Goal: Task Accomplishment & Management: Manage account settings

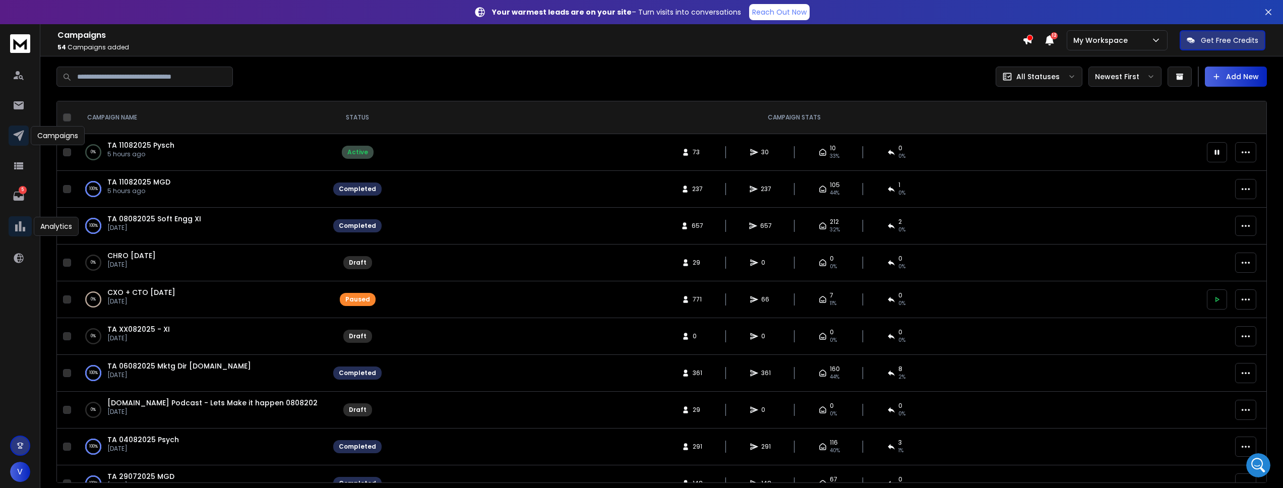
click at [14, 232] on icon at bounding box center [20, 226] width 15 height 15
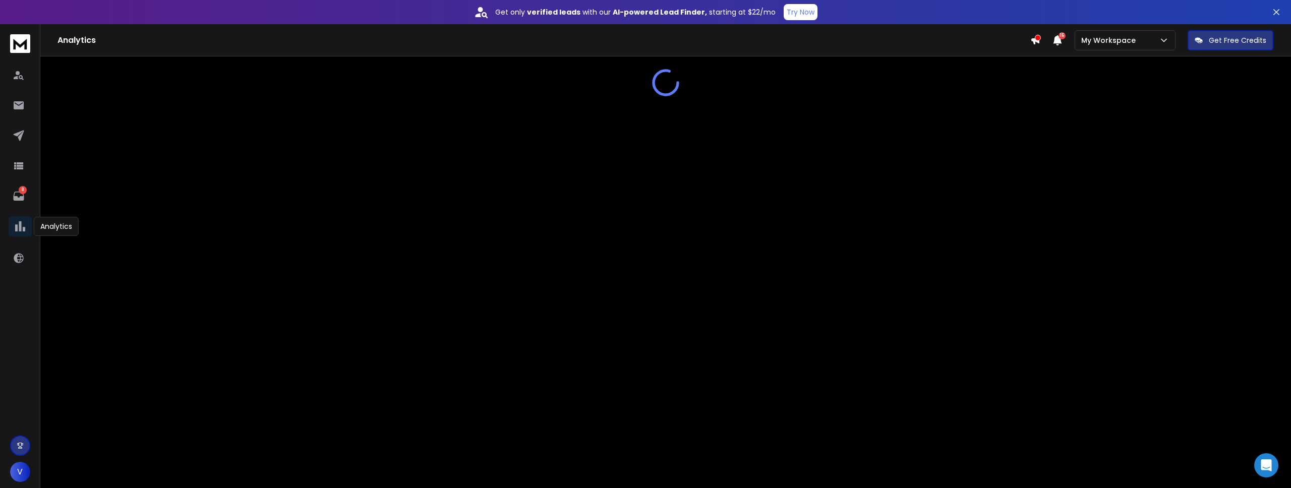
click at [24, 226] on icon at bounding box center [20, 226] width 15 height 15
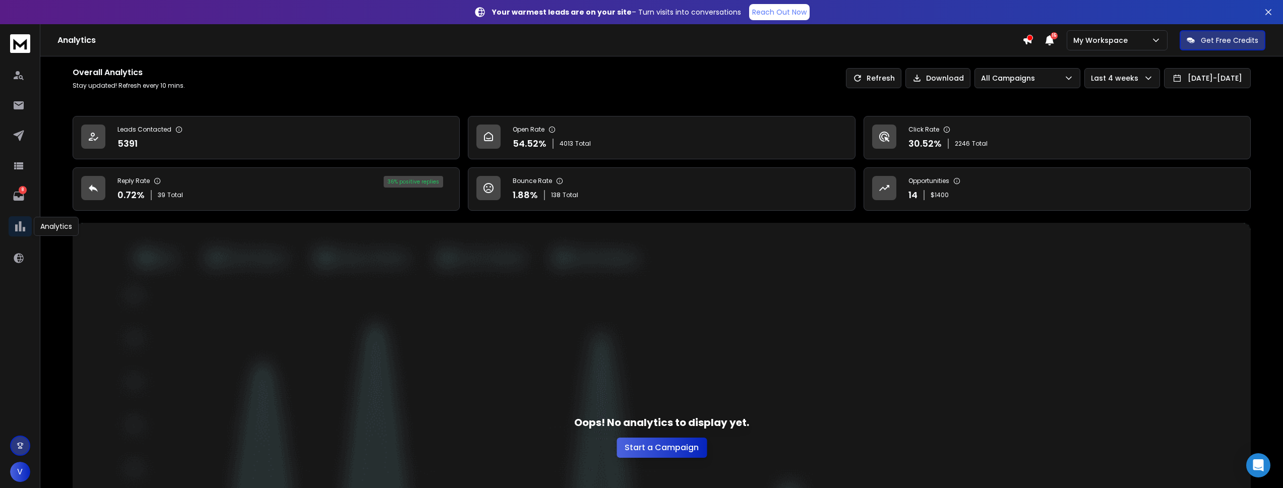
click at [16, 224] on icon at bounding box center [20, 226] width 10 height 10
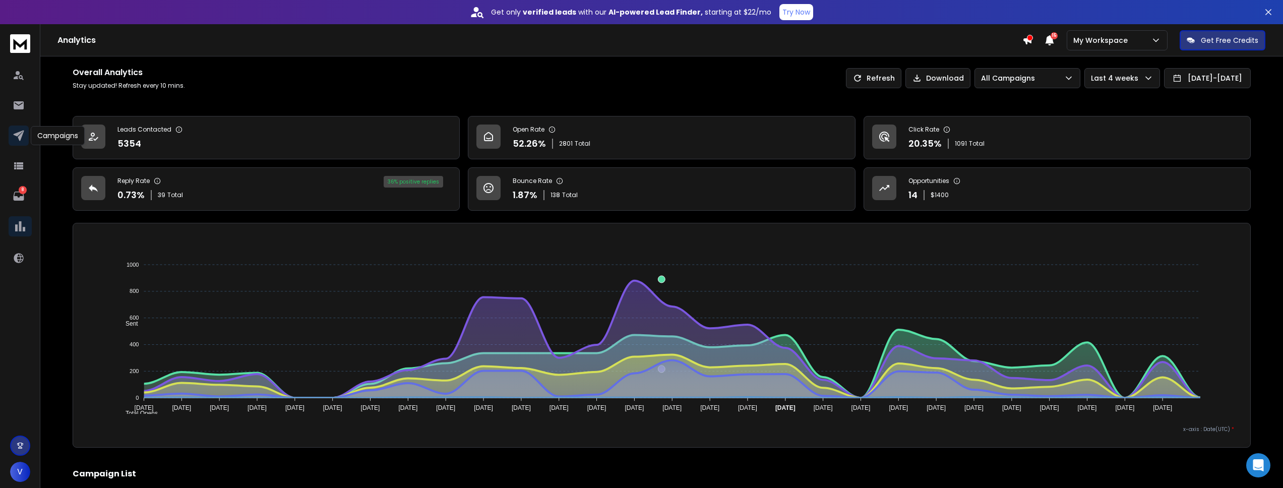
click at [15, 138] on icon at bounding box center [19, 136] width 12 height 12
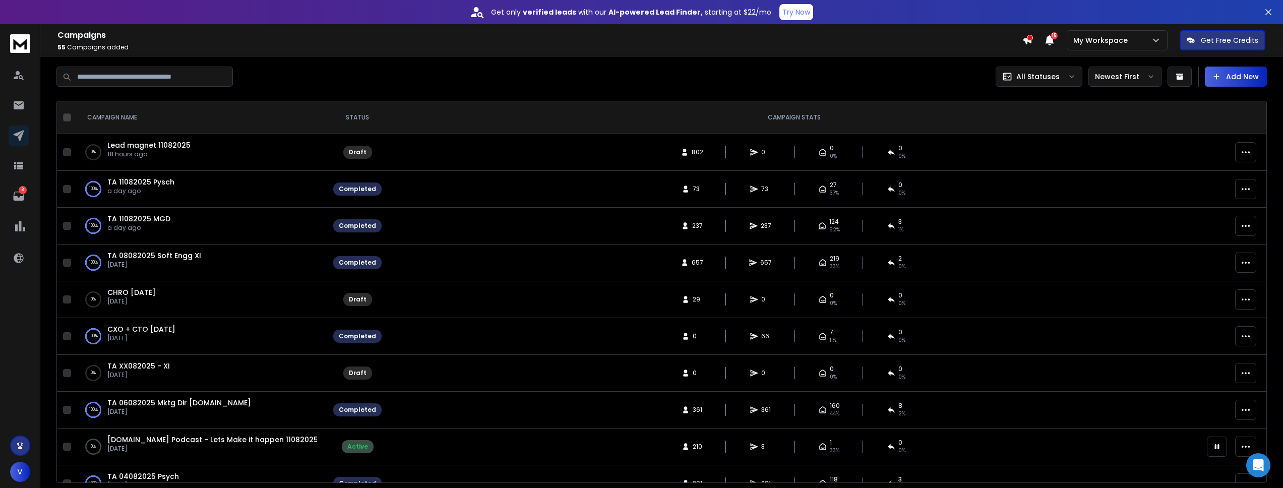
click at [255, 447] on p "6 days ago" at bounding box center [212, 449] width 210 height 8
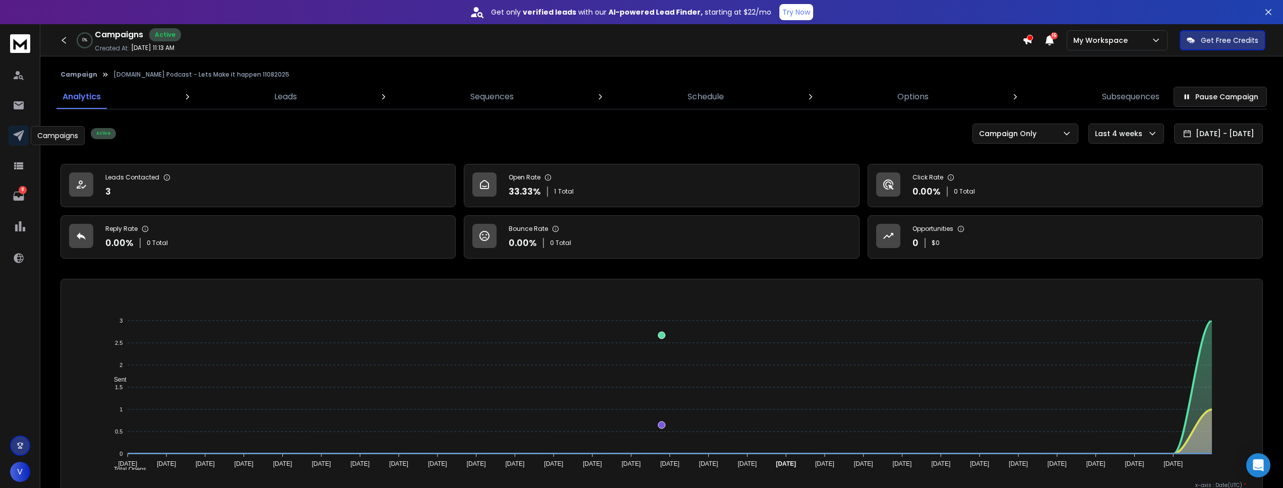
click at [15, 133] on icon at bounding box center [19, 136] width 12 height 12
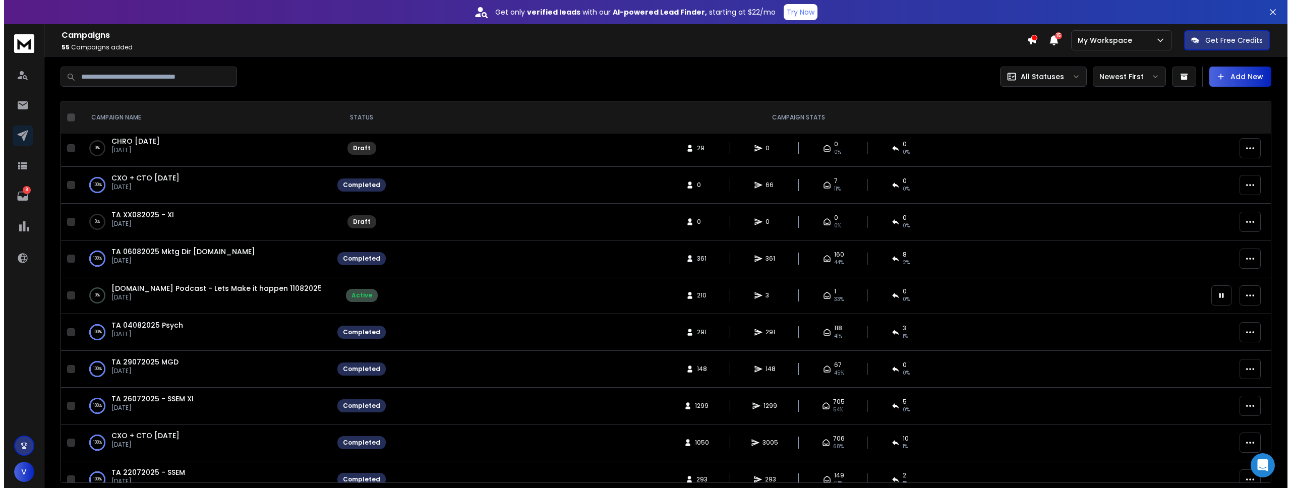
scroll to position [175, 0]
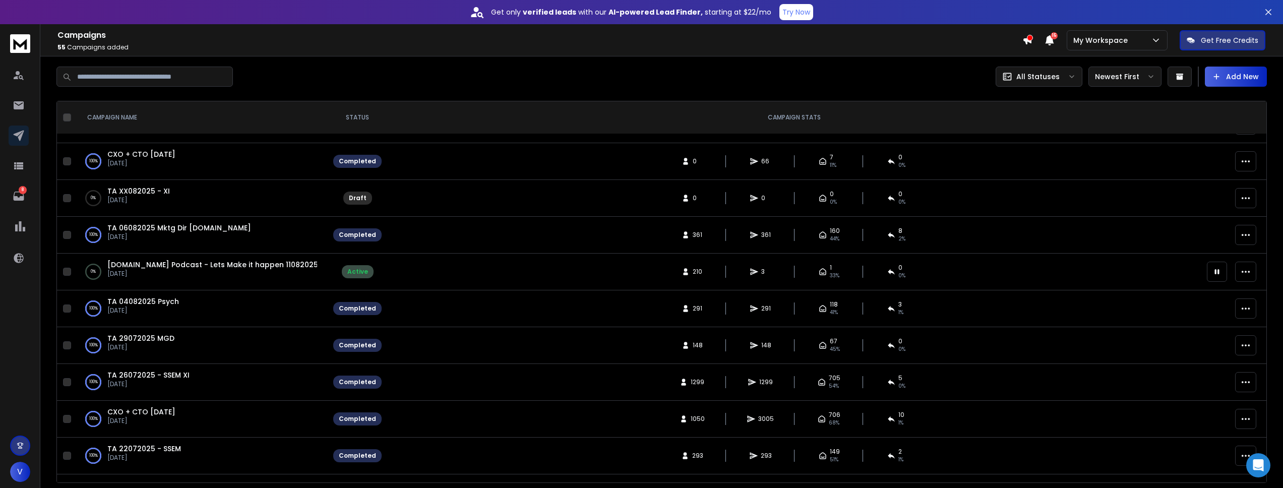
click at [198, 270] on p "6 days ago" at bounding box center [212, 274] width 210 height 8
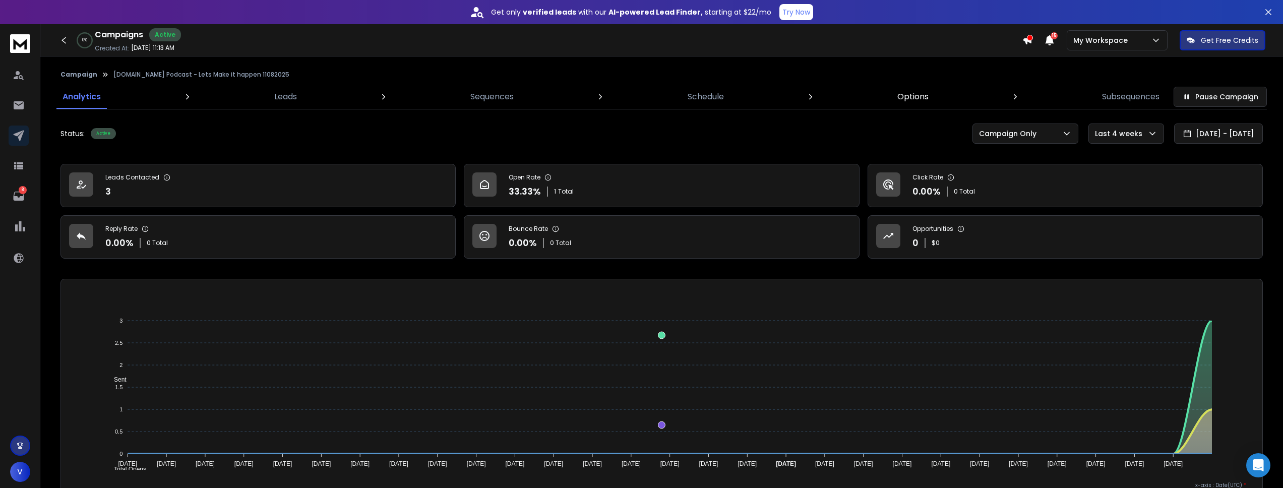
click at [917, 98] on p "Options" at bounding box center [913, 97] width 31 height 12
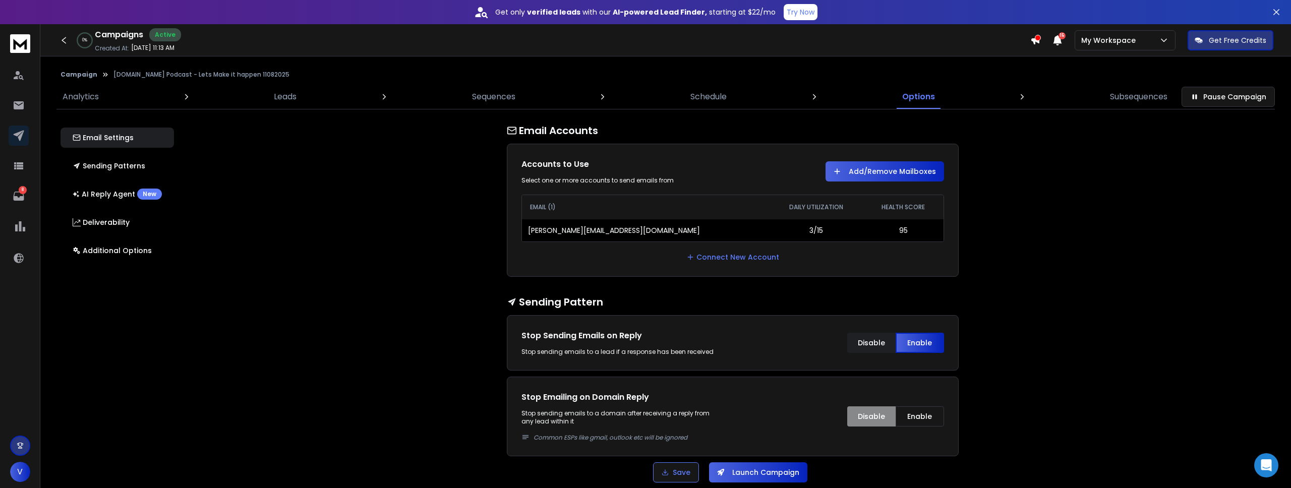
click at [269, 191] on div "Email Accounts Accounts to Use Select one or more accounts to send emails from …" at bounding box center [738, 291] width 1097 height 335
click at [19, 106] on icon at bounding box center [19, 105] width 10 height 8
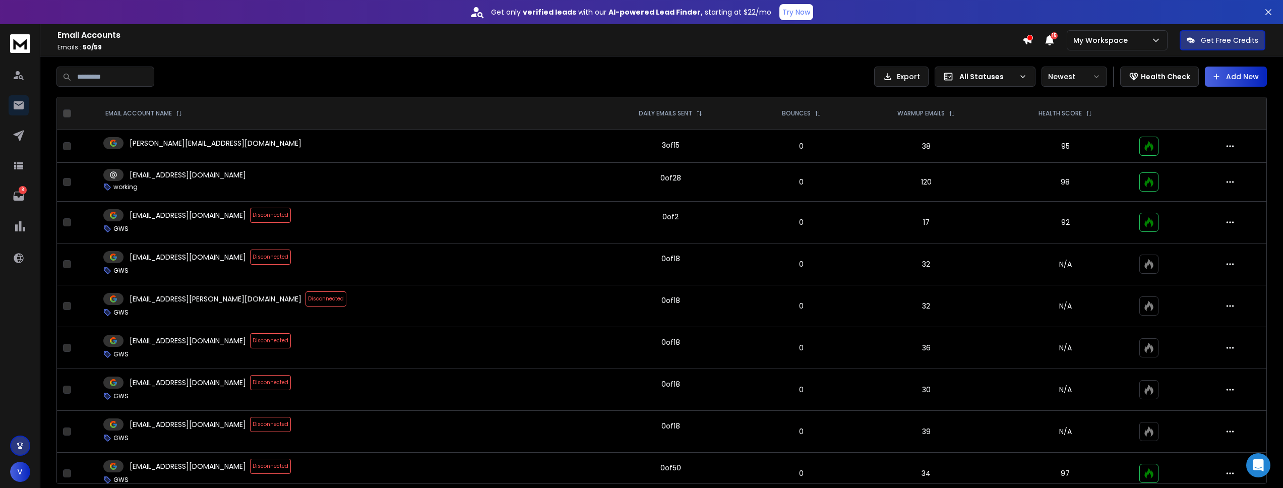
click at [360, 146] on div "rajib.s@valuematrix.tv" at bounding box center [345, 143] width 484 height 12
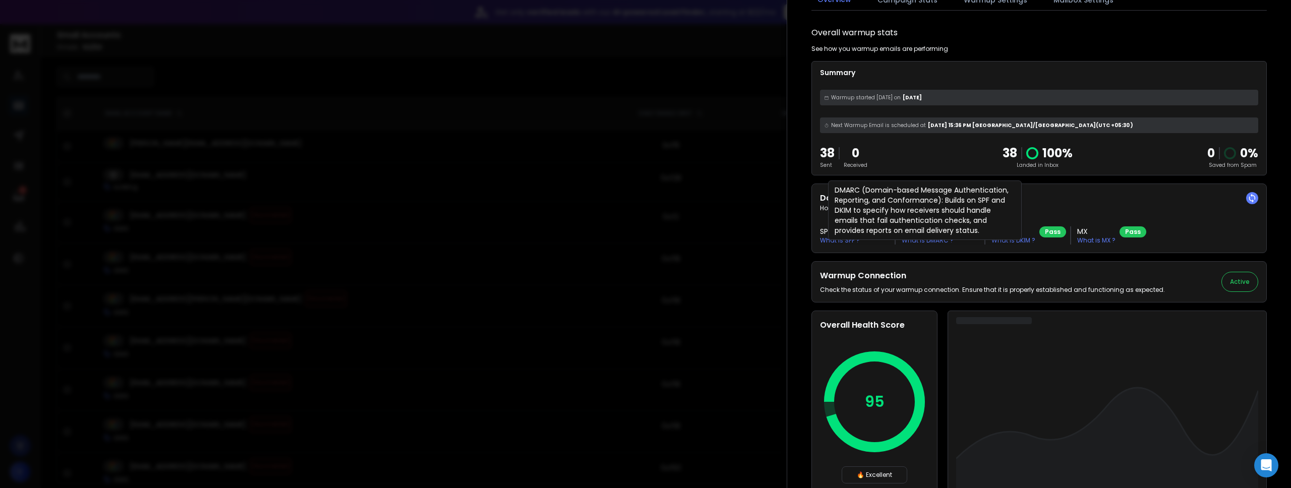
scroll to position [32, 0]
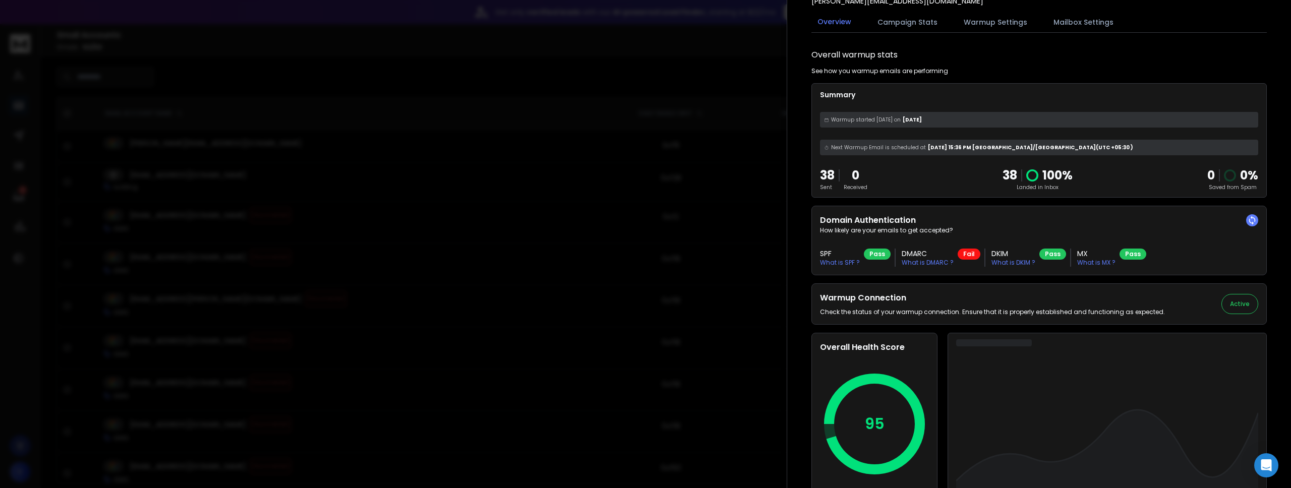
click at [680, 221] on div at bounding box center [645, 244] width 1291 height 488
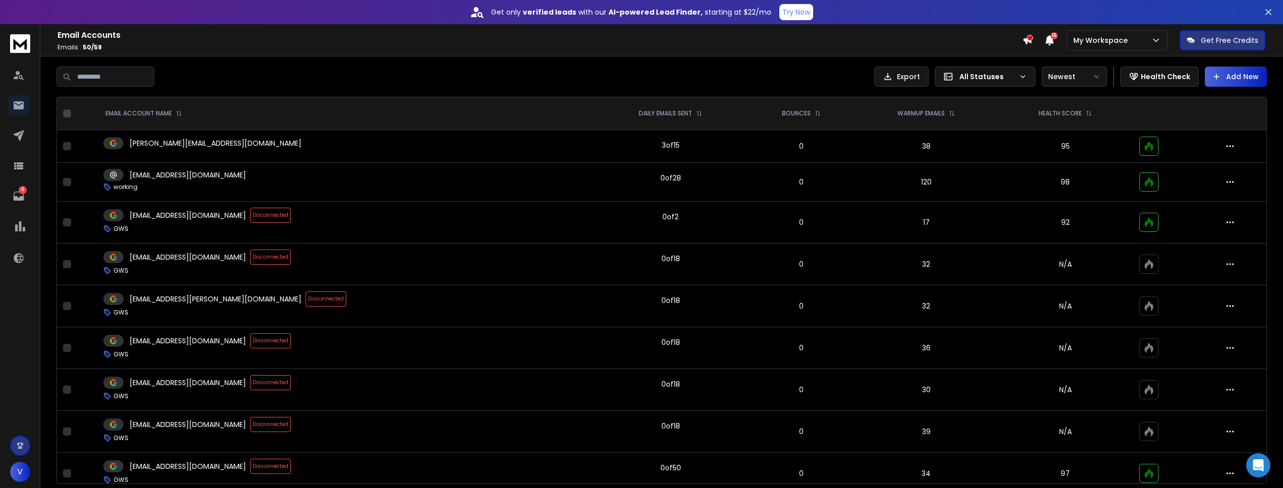
click at [266, 147] on div "rajib.s@valuematrix.tv" at bounding box center [345, 143] width 484 height 12
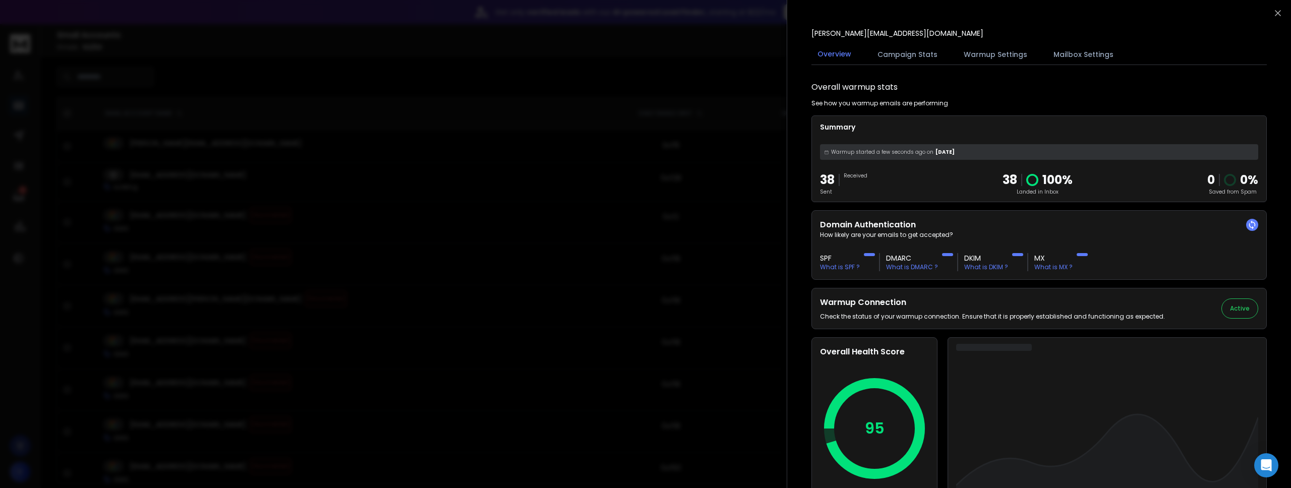
click at [552, 189] on div at bounding box center [645, 244] width 1291 height 488
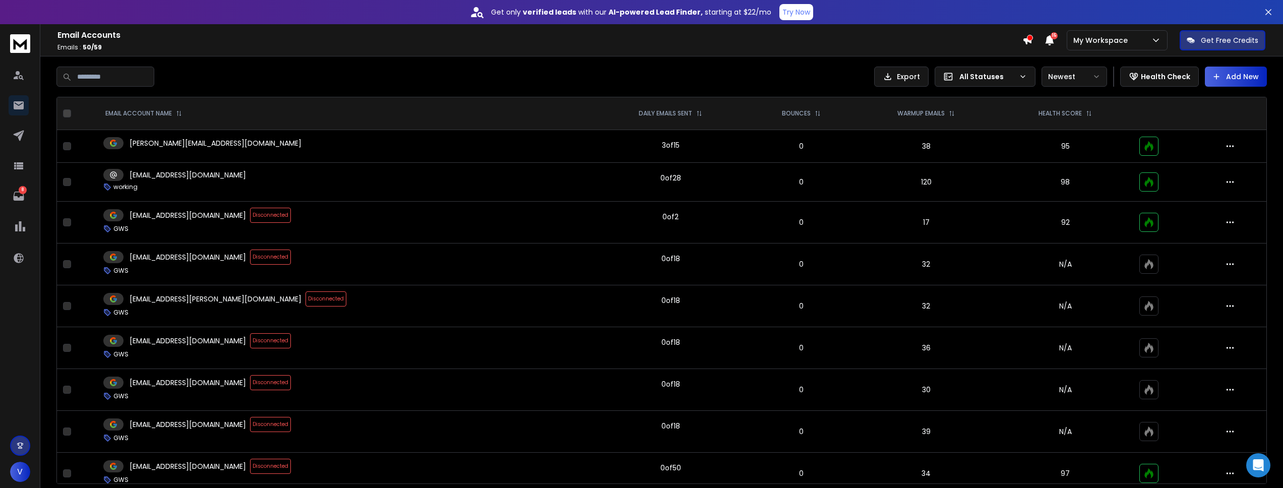
click at [66, 143] on button "button" at bounding box center [67, 146] width 8 height 8
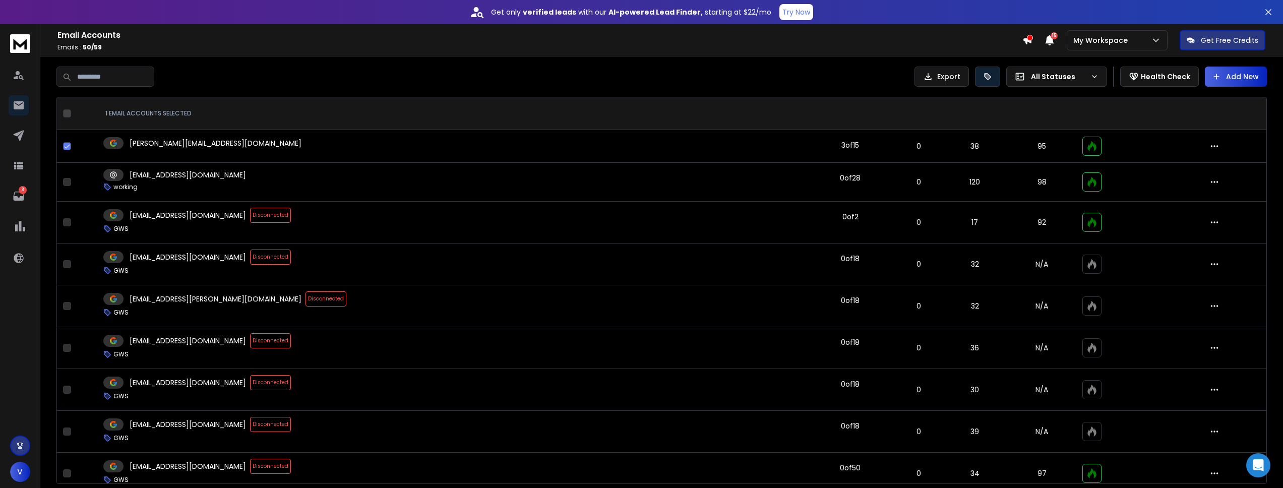
click at [989, 81] on button at bounding box center [987, 77] width 25 height 20
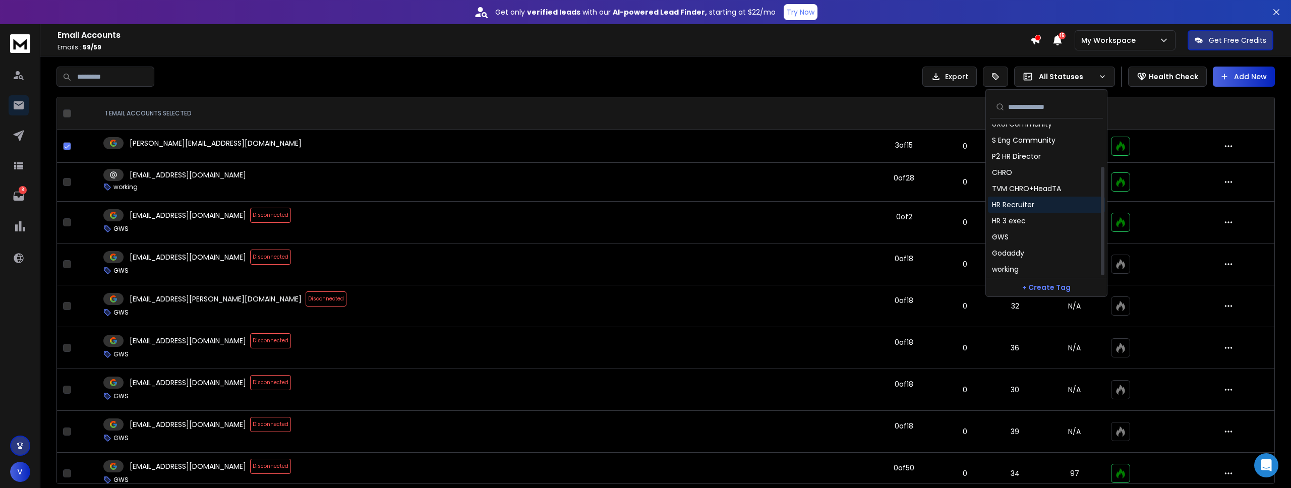
scroll to position [58, 0]
click at [1008, 266] on span "working" at bounding box center [1005, 268] width 27 height 10
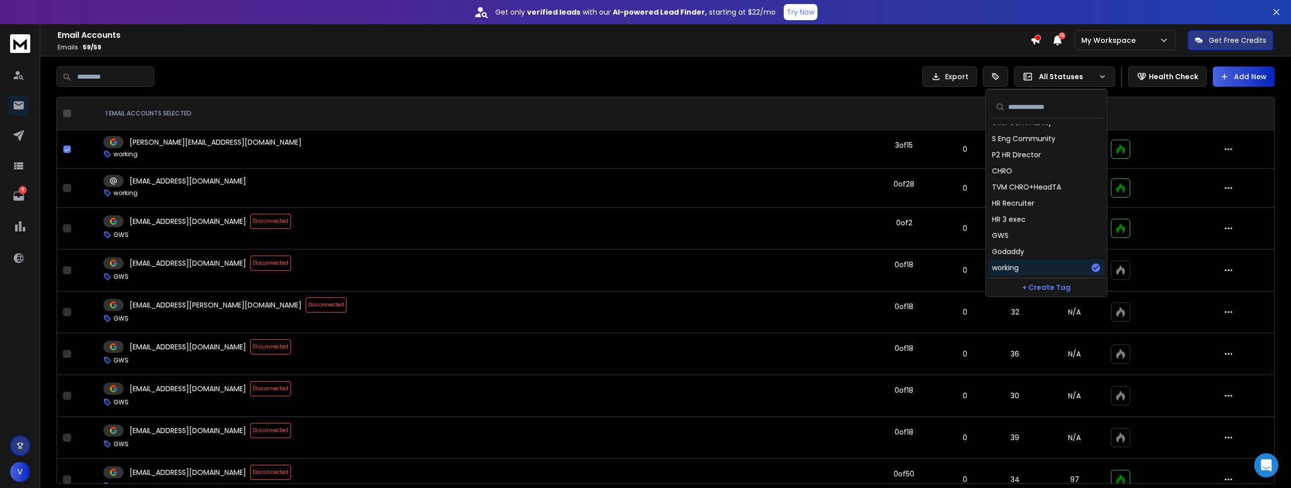
click at [368, 75] on div at bounding box center [486, 77] width 860 height 20
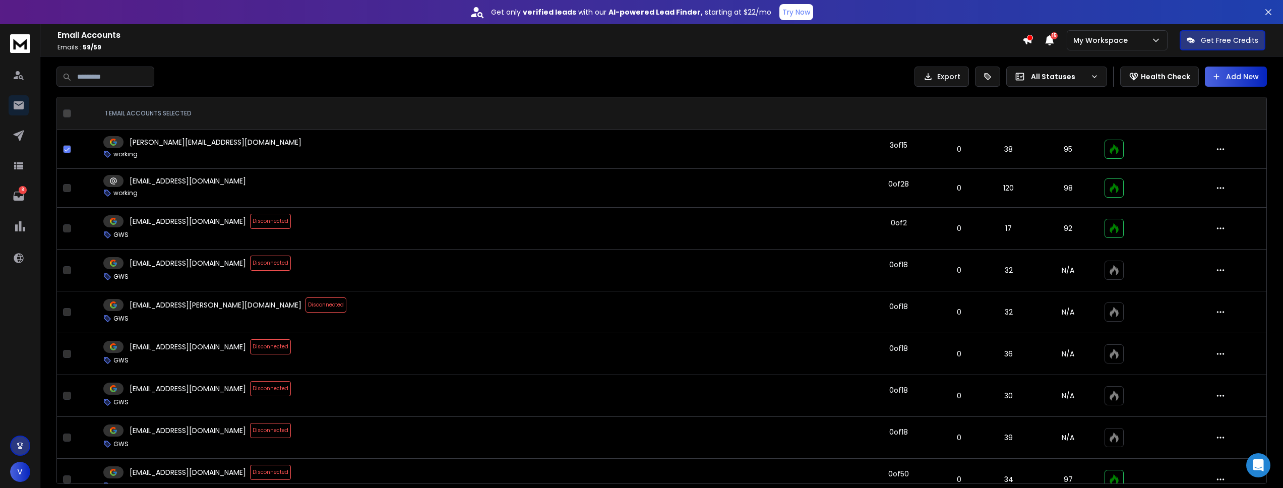
click at [1098, 77] on icon at bounding box center [1095, 77] width 8 height 8
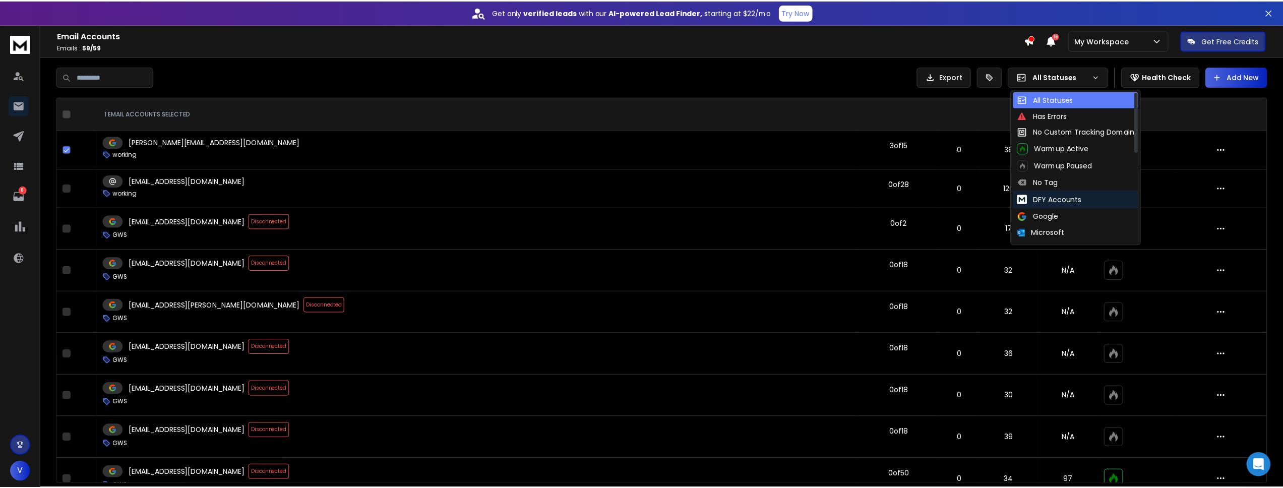
scroll to position [224, 0]
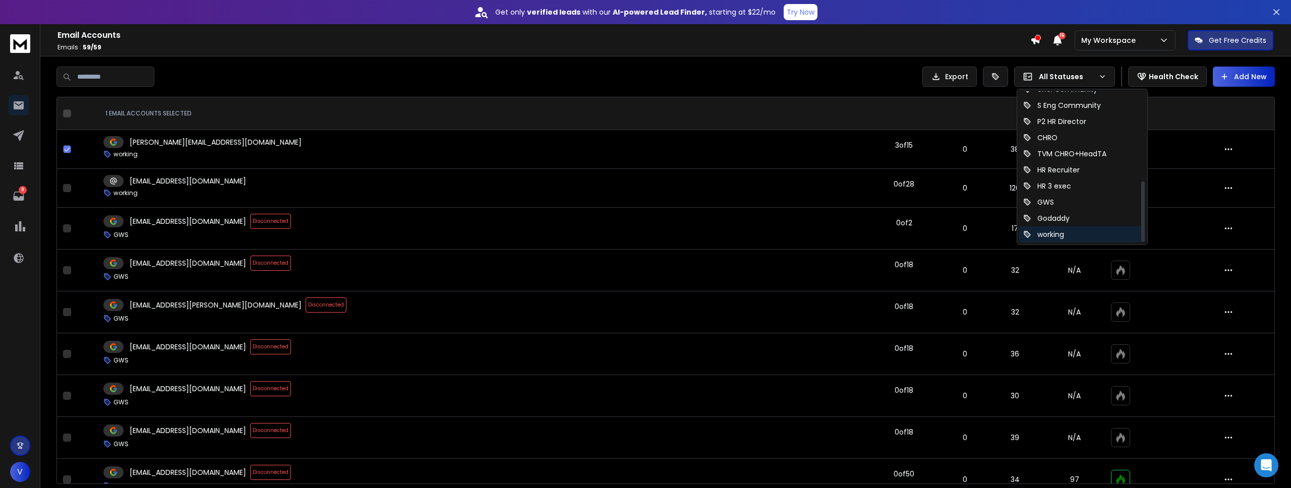
click at [1060, 240] on div "working" at bounding box center [1082, 234] width 126 height 16
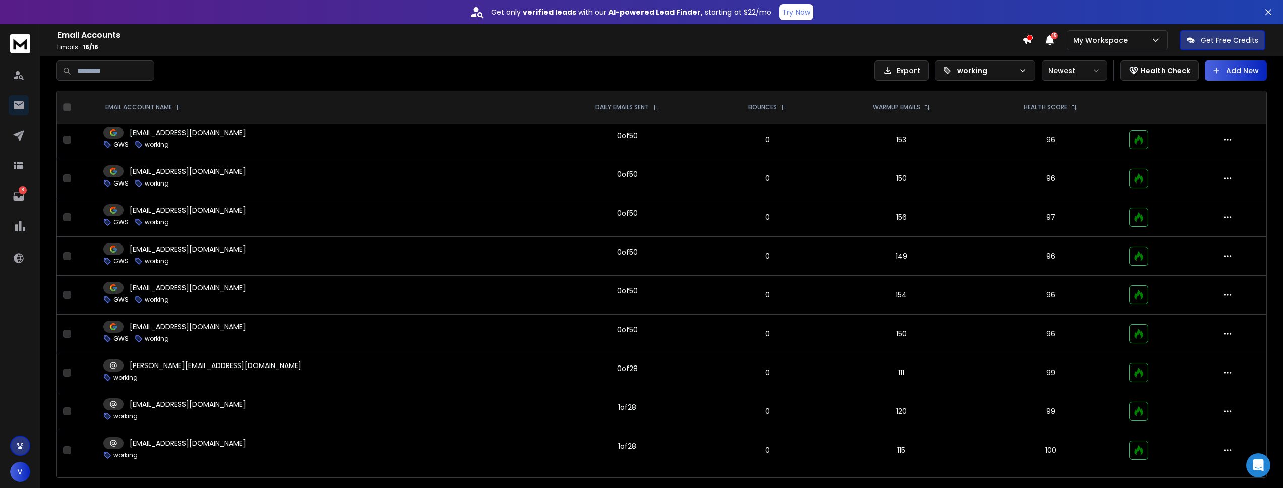
scroll to position [0, 0]
